Goal: Communication & Community: Answer question/provide support

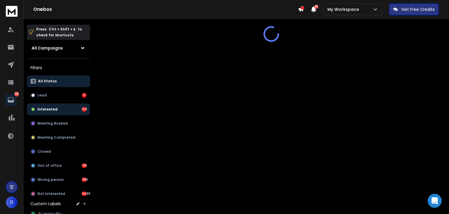
click at [62, 109] on button "Interested 150" at bounding box center [58, 109] width 63 height 12
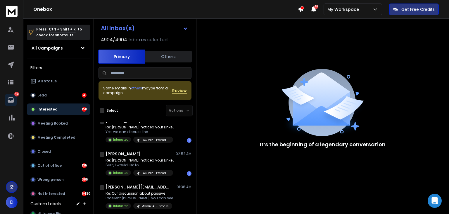
scroll to position [176, 0]
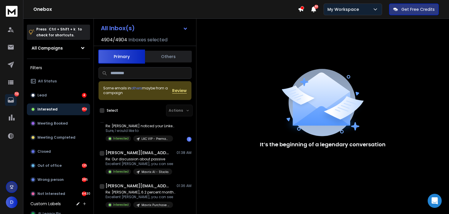
click at [351, 13] on button "My Workspace" at bounding box center [353, 10] width 59 height 12
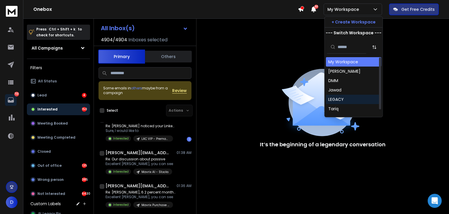
click at [344, 102] on div "LEGACY" at bounding box center [354, 99] width 56 height 9
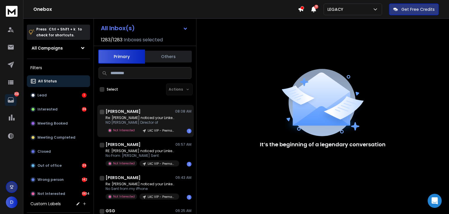
scroll to position [29, 0]
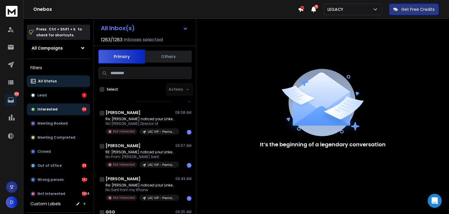
click at [57, 108] on button "Interested 36" at bounding box center [58, 109] width 63 height 12
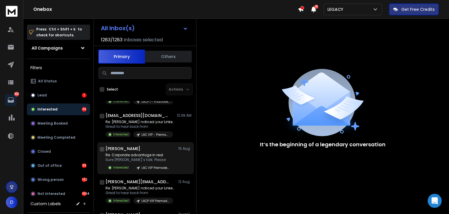
scroll to position [234, 0]
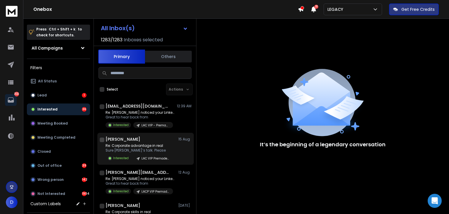
click at [149, 154] on div "Re: Corporate advantage in real Sure Mike Let’s talk. Please Interested LAC VIP…" at bounding box center [140, 152] width 68 height 18
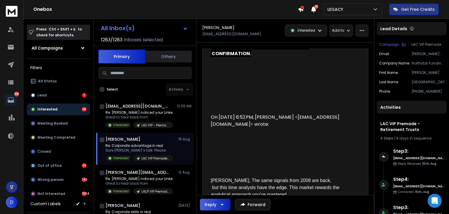
scroll to position [614, 0]
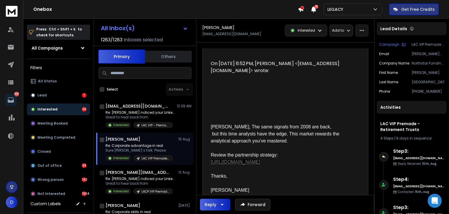
click at [445, 121] on div "LAC VIP Premade - Retirement Trusts 4 Steps | 9 days in sequence" at bounding box center [412, 131] width 70 height 20
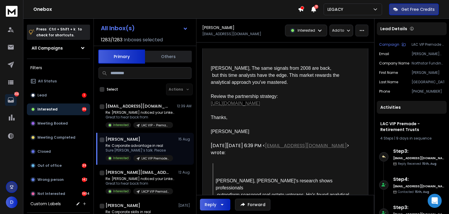
scroll to position [585, 0]
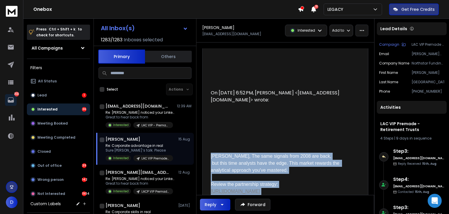
drag, startPoint x: 212, startPoint y: 104, endPoint x: 275, endPoint y: 167, distance: 89.2
click at [239, 202] on div "Thanks," at bounding box center [283, 205] width 145 height 7
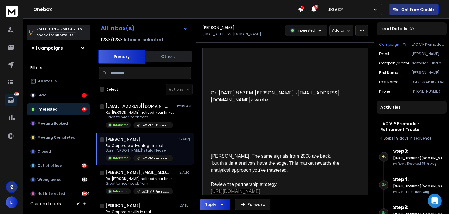
click at [215, 81] on div "On Aug 12, 2025, at 6:52 PM, Michael Reed <reedmichael@legacyalliancemail10.com…" at bounding box center [283, 103] width 145 height 56
drag, startPoint x: 217, startPoint y: 107, endPoint x: 229, endPoint y: 140, distance: 34.6
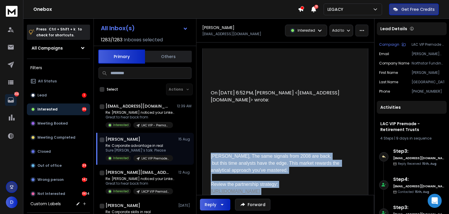
drag, startPoint x: 230, startPoint y: 115, endPoint x: 259, endPoint y: 171, distance: 63.3
copy div "Joseph, The same signals from 2008 are back, but this time analysts have the ed…"
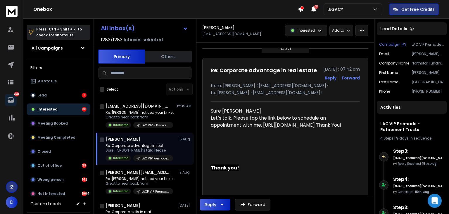
scroll to position [0, 0]
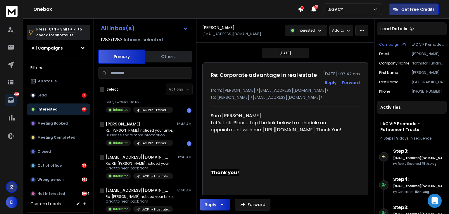
scroll to position [88, 0]
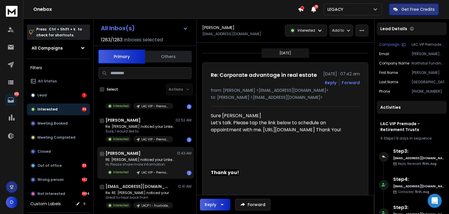
click at [149, 161] on p "RE: [PERSON_NAME] noticed your LinkedIn" at bounding box center [141, 159] width 70 height 5
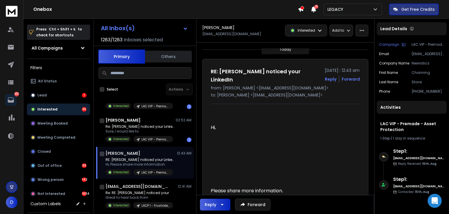
scroll to position [0, 0]
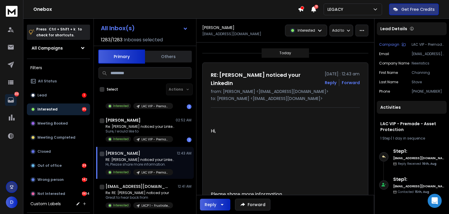
click at [212, 202] on div "Reply" at bounding box center [211, 204] width 12 height 6
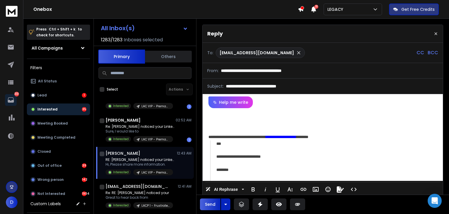
click at [212, 114] on div at bounding box center [323, 117] width 229 height 6
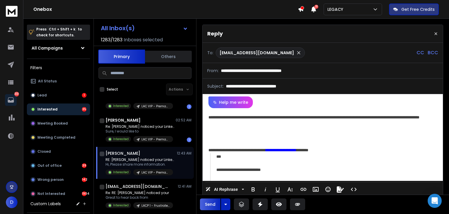
click at [237, 134] on div at bounding box center [323, 136] width 229 height 6
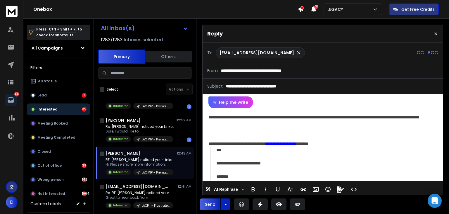
click at [212, 206] on button "Send" at bounding box center [210, 204] width 20 height 12
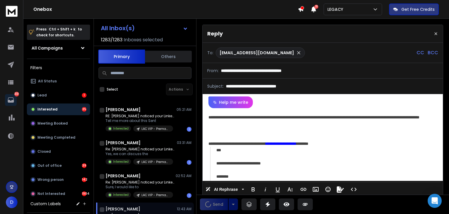
scroll to position [29, 0]
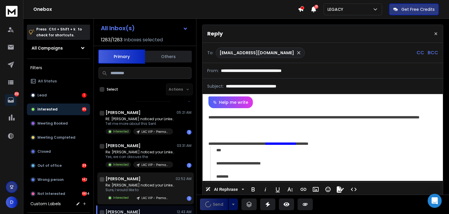
click at [163, 186] on p "Re: [PERSON_NAME] noticed your LinkedIn" at bounding box center [141, 185] width 70 height 5
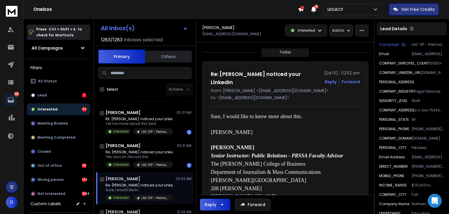
scroll to position [0, 0]
click at [208, 202] on div "Reply" at bounding box center [211, 204] width 12 height 6
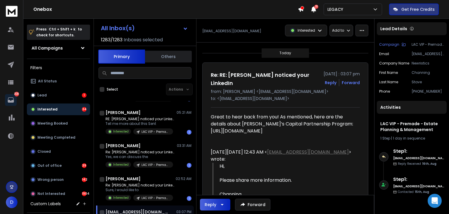
scroll to position [88, 0]
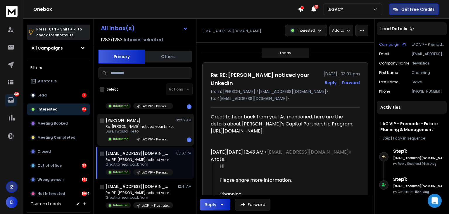
click at [148, 132] on p "Sure, I would like to" at bounding box center [141, 131] width 70 height 5
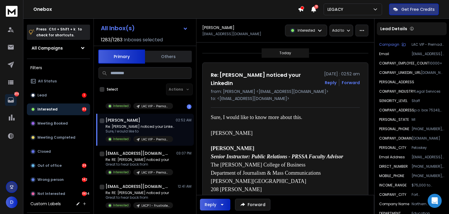
click at [212, 201] on div "Reply" at bounding box center [215, 204] width 21 height 7
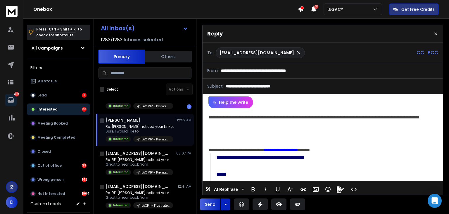
click at [208, 203] on button "Send" at bounding box center [210, 204] width 20 height 12
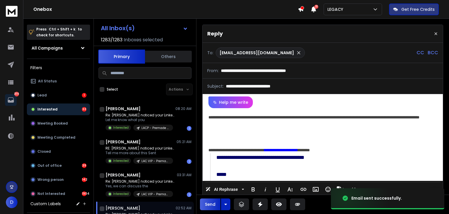
scroll to position [0, 0]
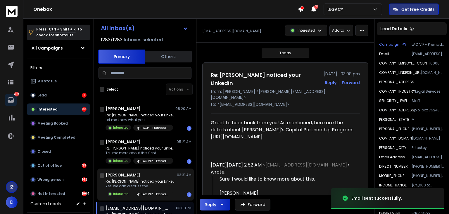
click at [141, 172] on div "Ari Backman 03:31 AM" at bounding box center [149, 175] width 86 height 6
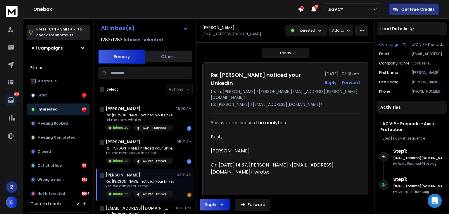
click at [126, 191] on div "Interested" at bounding box center [118, 194] width 25 height 6
click at [133, 180] on p "Re: [PERSON_NAME] noticed your LinkedIn" at bounding box center [141, 181] width 70 height 5
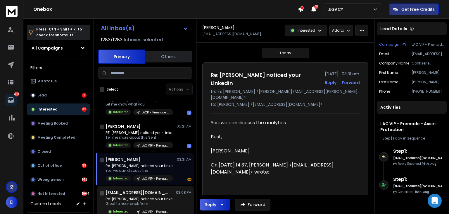
scroll to position [29, 0]
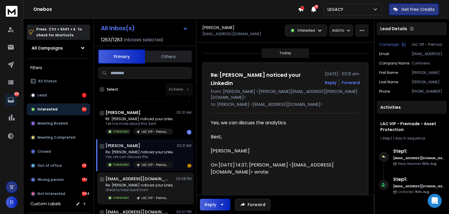
click at [135, 183] on p "Re: [PERSON_NAME] noticed your LinkedIn" at bounding box center [141, 185] width 70 height 5
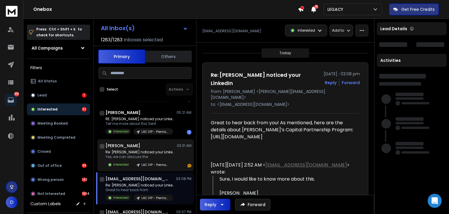
click at [141, 153] on p "Re: [PERSON_NAME] noticed your LinkedIn" at bounding box center [141, 152] width 70 height 5
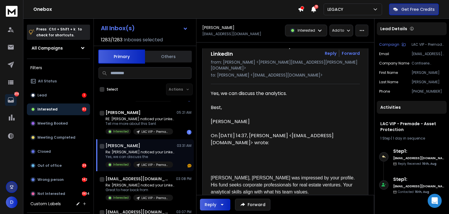
click at [205, 205] on div "Reply" at bounding box center [211, 204] width 12 height 6
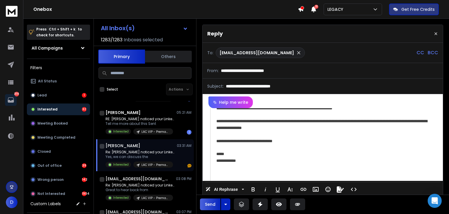
scroll to position [0, 0]
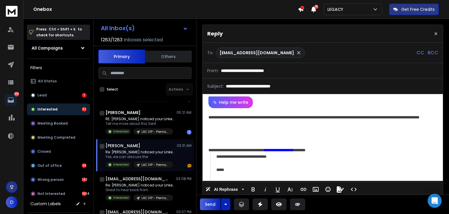
click at [210, 205] on button "Send" at bounding box center [210, 204] width 20 height 12
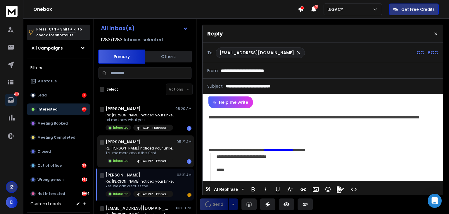
click at [151, 154] on p "Tell me more about this Sent" at bounding box center [141, 152] width 70 height 5
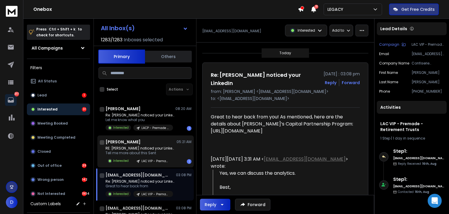
click at [154, 156] on div "RE: Dave noticed your LinkedIn Tell me more about this Sent Interested LAC VIP …" at bounding box center [141, 155] width 70 height 18
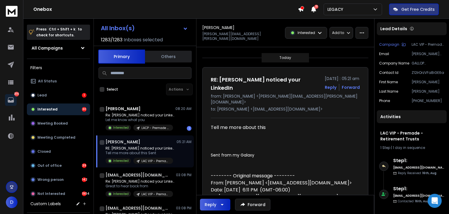
click at [210, 205] on div "Reply" at bounding box center [211, 204] width 12 height 6
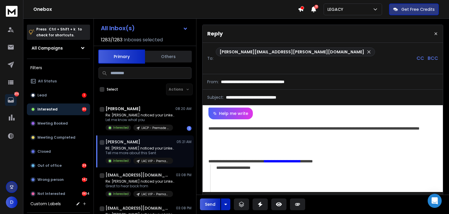
click at [230, 145] on div at bounding box center [322, 148] width 227 height 6
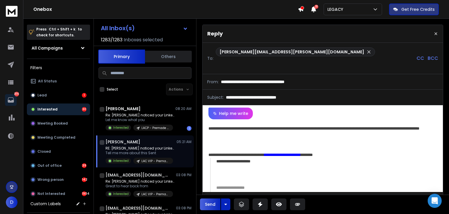
click at [208, 204] on button "Send" at bounding box center [210, 204] width 20 height 12
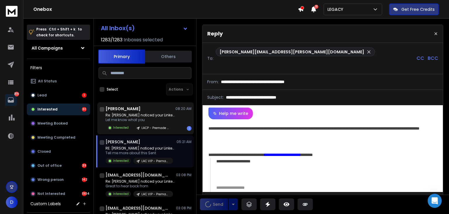
click at [149, 121] on p "Let me know what you" at bounding box center [141, 119] width 70 height 5
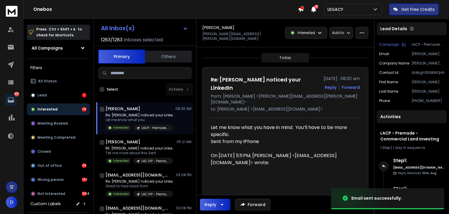
click at [216, 205] on div "Stephen Gassner Stephen Gassner steve@gassner-law.com Interested Add to Interes…" at bounding box center [286, 126] width 178 height 214
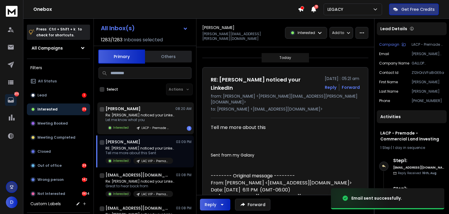
click at [140, 122] on div "Re: Dave noticed your LinkedIn Let me know what you Interested LACP - Premade -…" at bounding box center [141, 122] width 70 height 18
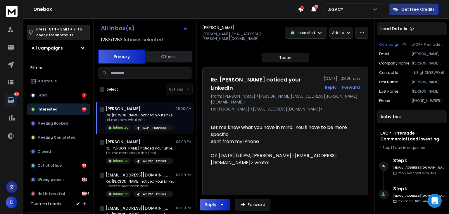
click at [209, 202] on div "Reply" at bounding box center [211, 204] width 12 height 6
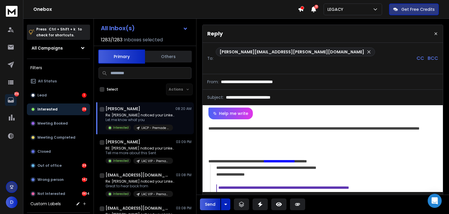
click at [209, 125] on div "**********" at bounding box center [320, 131] width 223 height 13
click at [205, 204] on button "Send" at bounding box center [210, 204] width 20 height 12
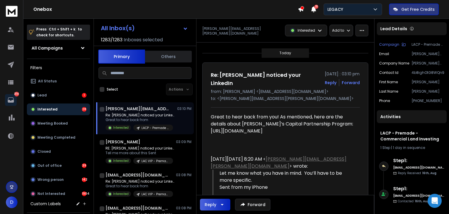
click at [361, 8] on div "LEGACY" at bounding box center [353, 9] width 51 height 6
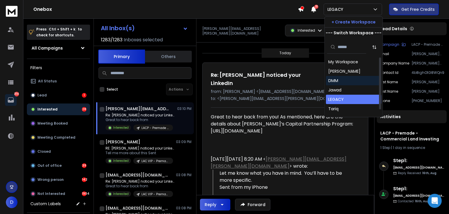
click at [338, 81] on div "DMM" at bounding box center [334, 81] width 10 height 6
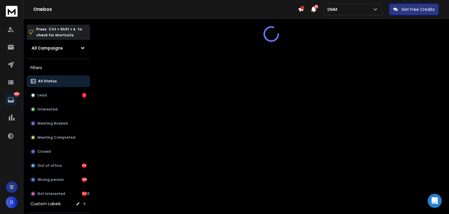
click at [169, 81] on div "Press Ctrl + Shift + k to check for shortcuts. All Campaigns All Campaigns Filt…" at bounding box center [236, 126] width 426 height 214
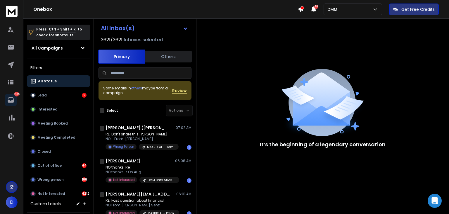
scroll to position [59, 0]
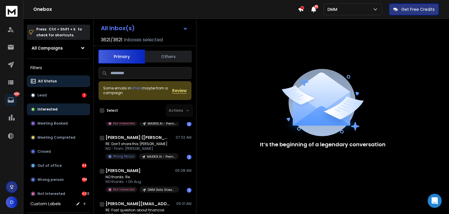
click at [58, 111] on button "Interested" at bounding box center [58, 109] width 63 height 12
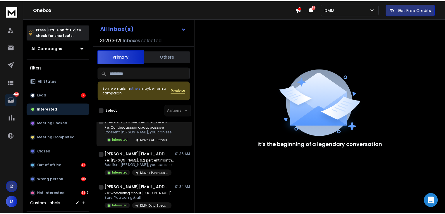
scroll to position [0, 0]
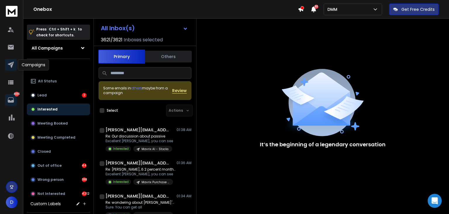
click at [12, 60] on link at bounding box center [11, 65] width 12 height 12
